Goal: Find specific page/section: Find specific page/section

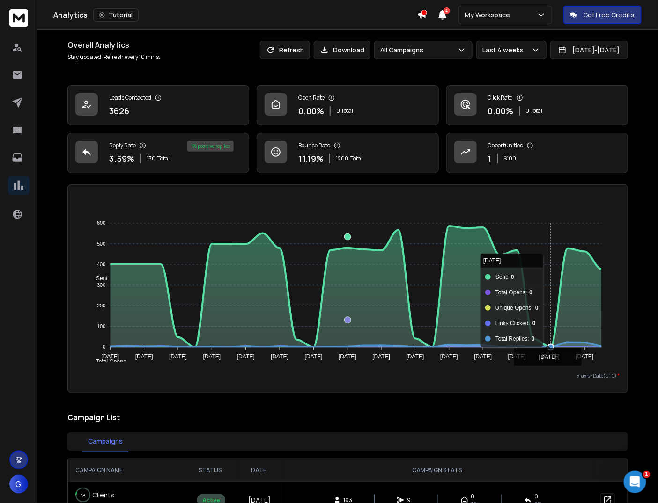
scroll to position [1, 0]
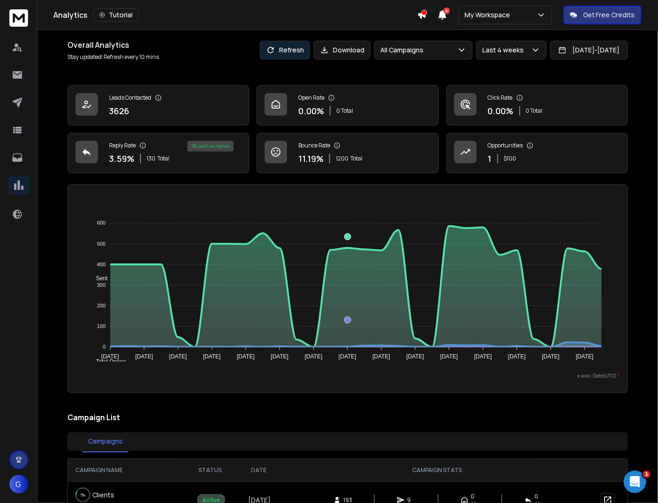
click at [260, 42] on button "Refresh" at bounding box center [285, 50] width 50 height 19
